Goal: Task Accomplishment & Management: Manage account settings

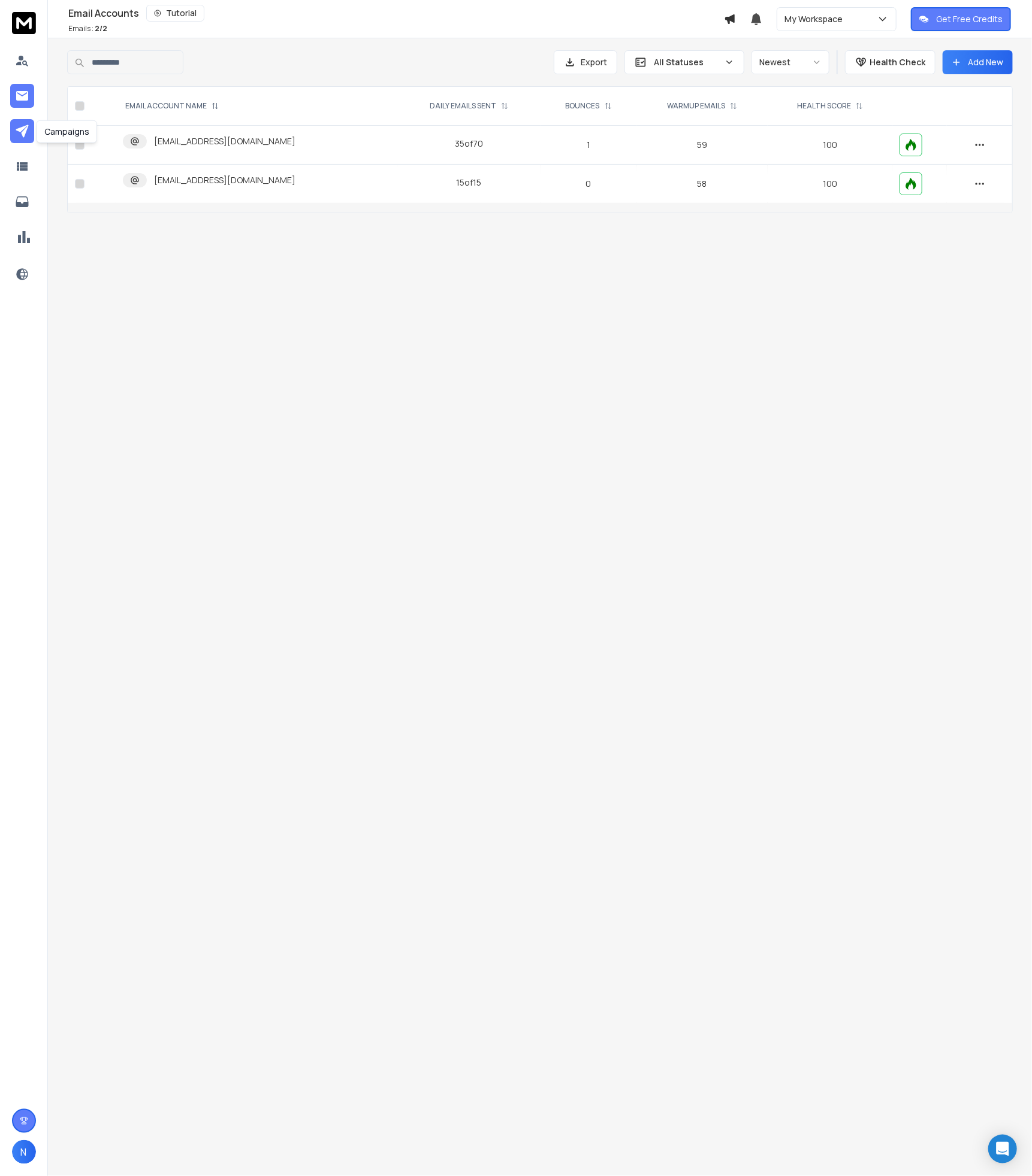
click at [28, 129] on icon at bounding box center [23, 131] width 15 height 15
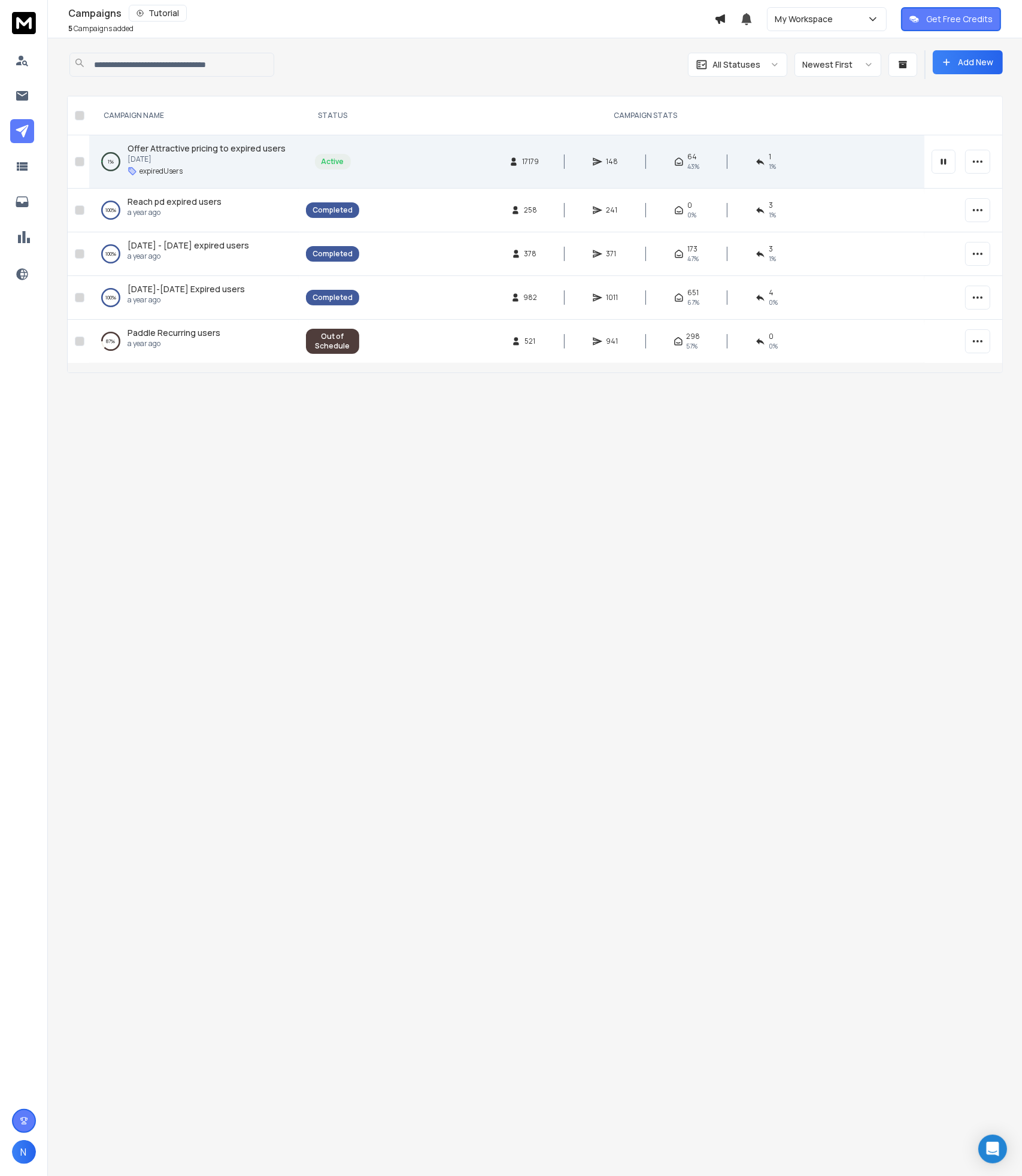
click at [232, 153] on span "Offer Attractive pricing to expired users" at bounding box center [207, 148] width 158 height 11
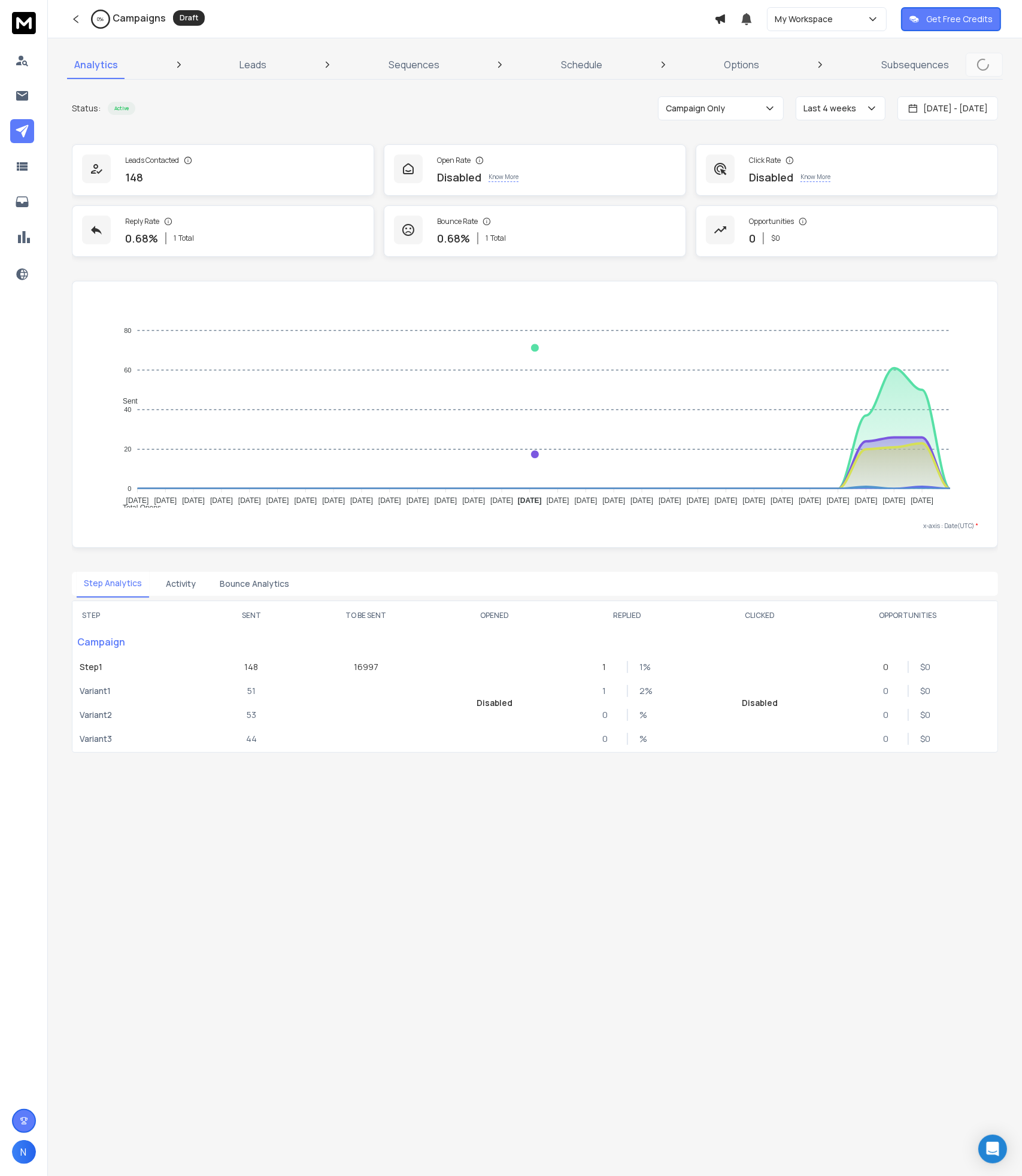
click at [311, 111] on div "Status: Active Campaign Only Last 4 weeks [DATE] - [DATE]" at bounding box center [535, 109] width 926 height 24
click at [76, 106] on p "Status:" at bounding box center [85, 109] width 28 height 12
drag, startPoint x: 322, startPoint y: 103, endPoint x: 283, endPoint y: 103, distance: 39.0
click at [322, 103] on div "Status: Active Campaign Only Last 4 weeks [DATE] - [DATE]" at bounding box center [535, 109] width 926 height 24
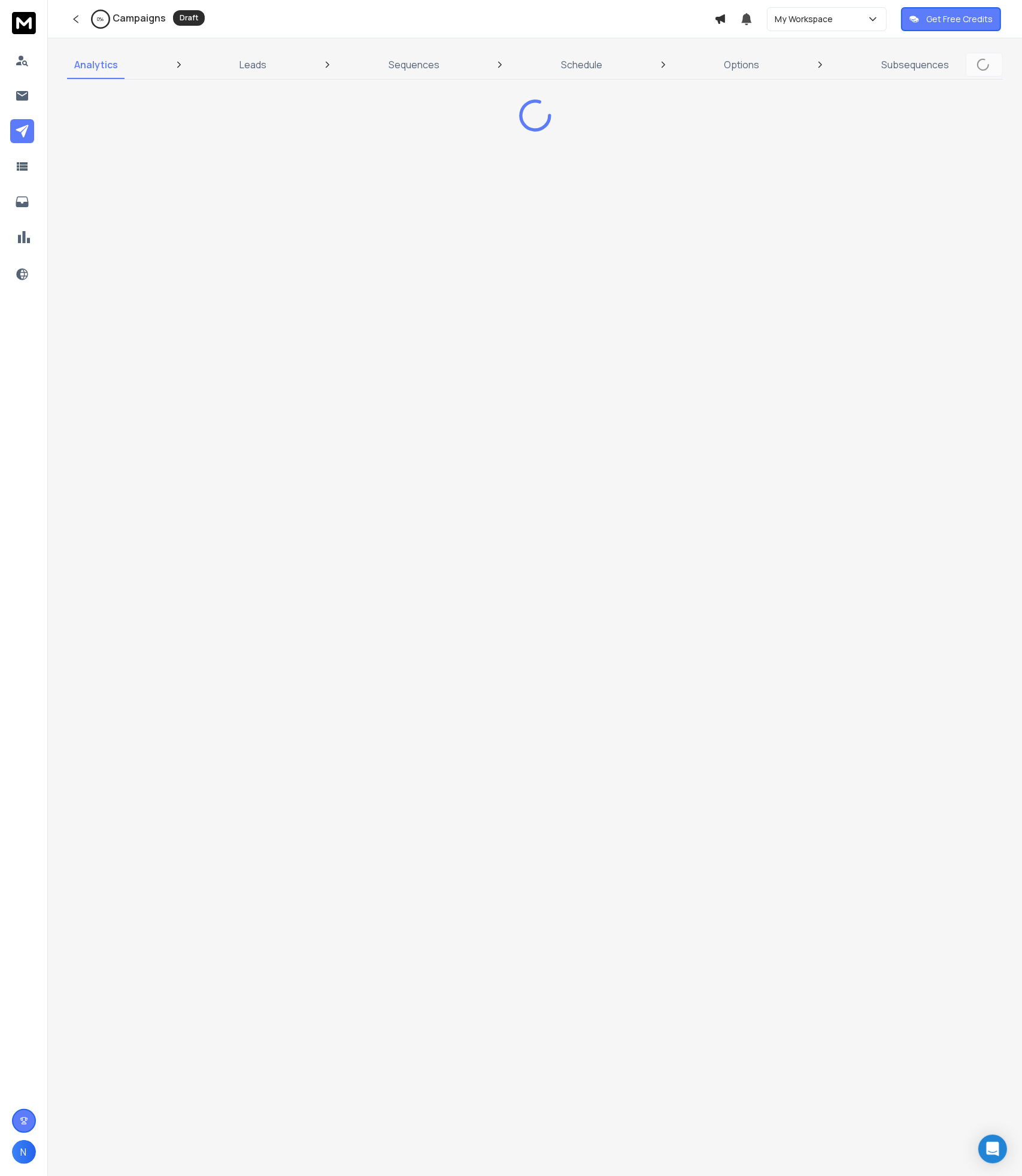
click at [258, 38] on div "Analytics Leads Sequences Schedule Options Subsequences" at bounding box center [535, 664] width 974 height 1251
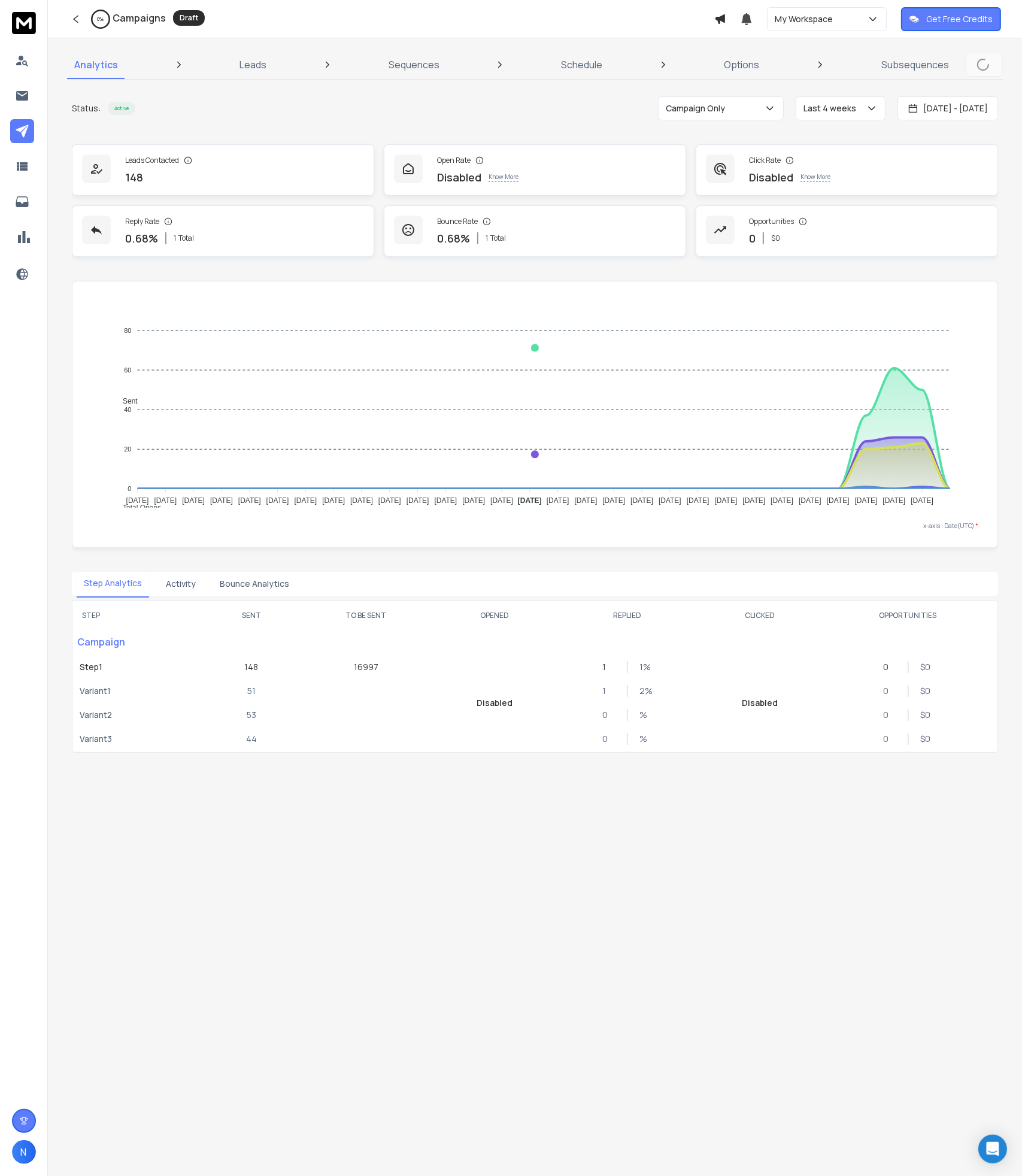
click at [333, 264] on div "Leads Contacted 148 Open Rate Disabled Know More Click Rate Disabled Know More …" at bounding box center [535, 451] width 926 height 614
